Goal: Information Seeking & Learning: Check status

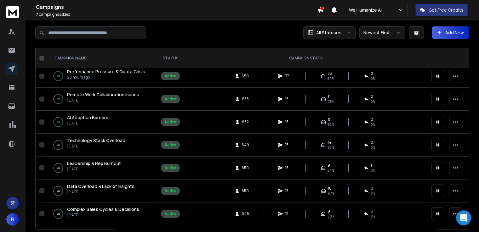
scroll to position [4, 0]
click at [365, 166] on icon at bounding box center [366, 168] width 6 height 6
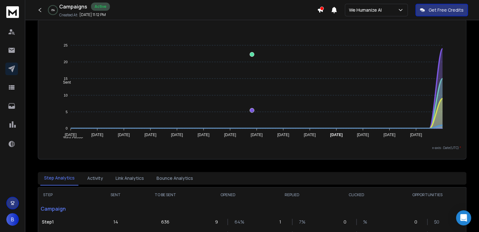
scroll to position [129, 0]
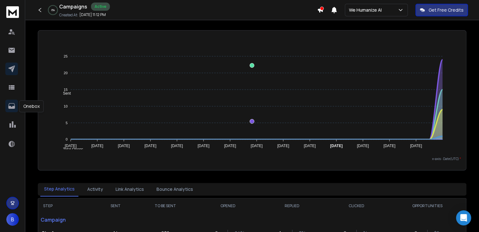
click at [8, 106] on icon at bounding box center [11, 106] width 7 height 6
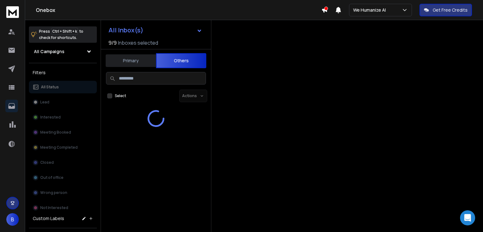
click at [181, 62] on button "Others" at bounding box center [181, 60] width 50 height 15
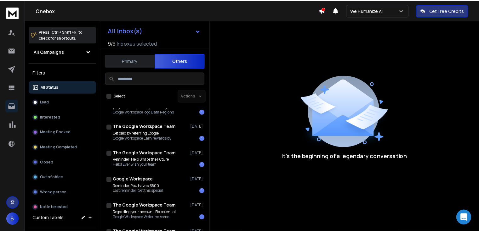
scroll to position [126, 0]
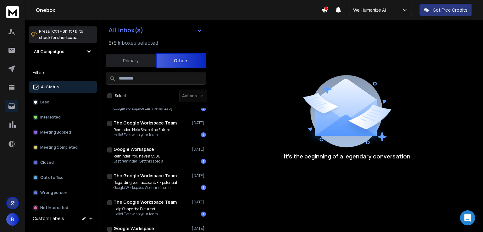
click at [135, 63] on button "Primary" at bounding box center [131, 61] width 50 height 14
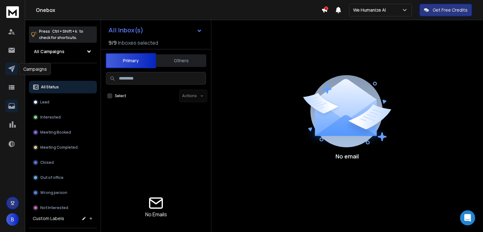
click at [13, 64] on link at bounding box center [11, 69] width 13 height 13
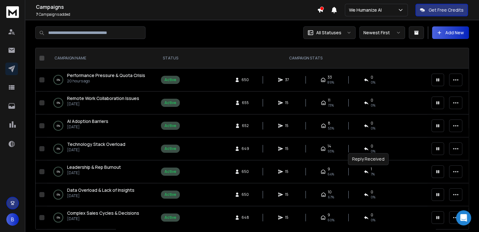
click at [367, 170] on div "1 7 %" at bounding box center [369, 172] width 19 height 10
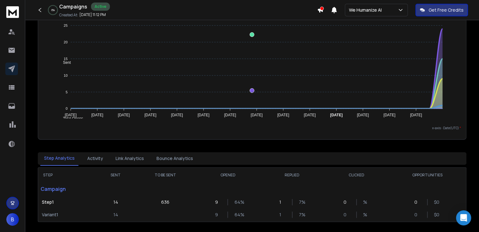
scroll to position [160, 0]
